Goal: Check status: Check status

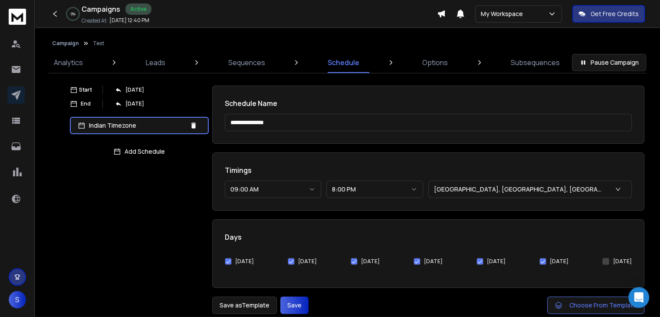
click at [284, 305] on button "Save" at bounding box center [294, 304] width 28 height 17
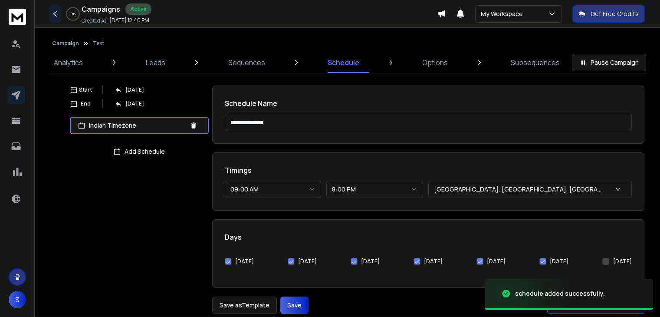
click at [53, 13] on icon at bounding box center [55, 14] width 8 height 8
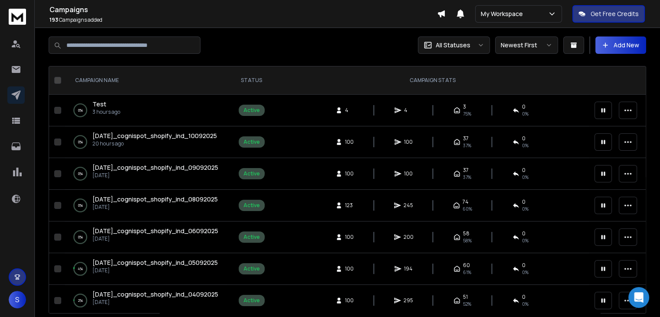
click at [340, 52] on div at bounding box center [198, 44] width 299 height 17
click at [144, 145] on p "20 hours ago" at bounding box center [154, 143] width 125 height 7
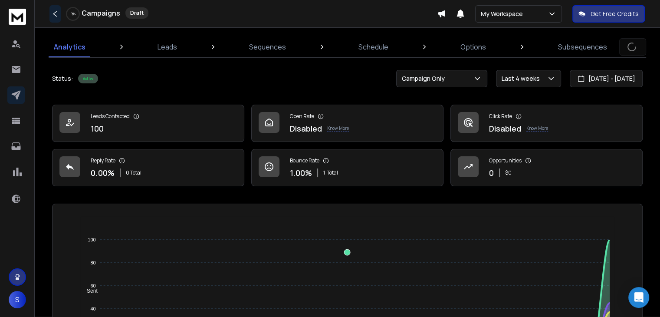
click at [55, 14] on icon at bounding box center [55, 14] width 8 height 8
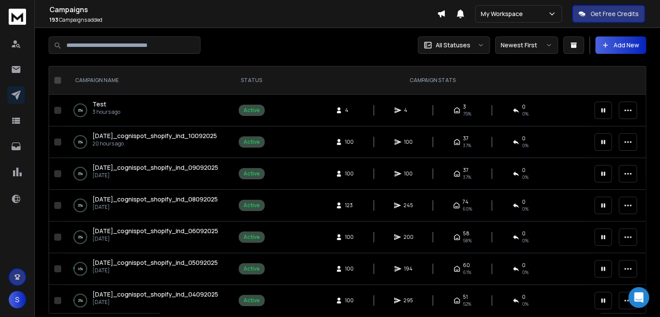
click at [149, 133] on span "[DATE]_cognispot_shopify_ind_10092025" at bounding box center [154, 135] width 125 height 8
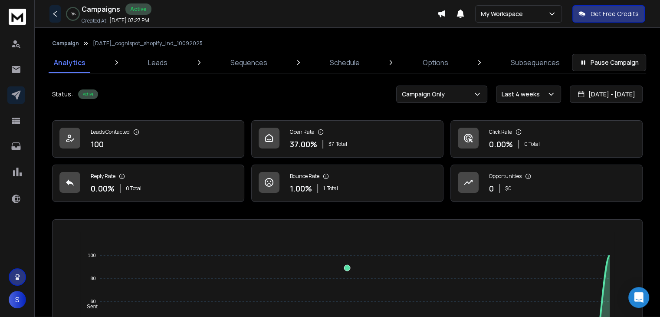
click at [56, 14] on icon at bounding box center [55, 14] width 8 height 8
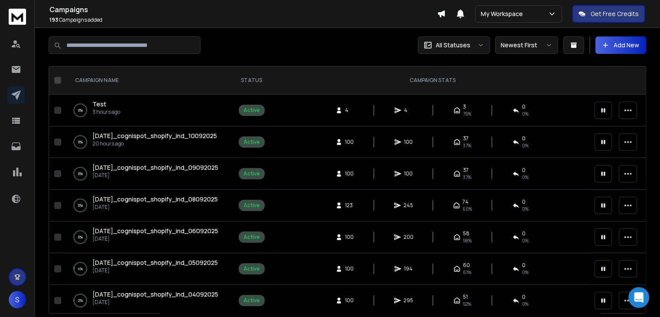
click at [105, 99] on td "0 % Test 3 hours ago" at bounding box center [146, 111] width 162 height 32
